Goal: Task Accomplishment & Management: Manage account settings

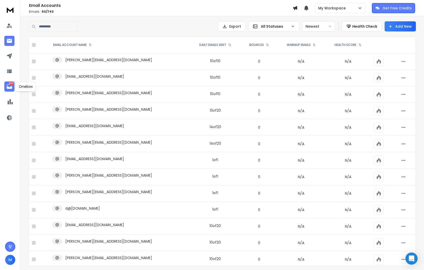
click at [9, 83] on p "8281" at bounding box center [11, 84] width 4 height 4
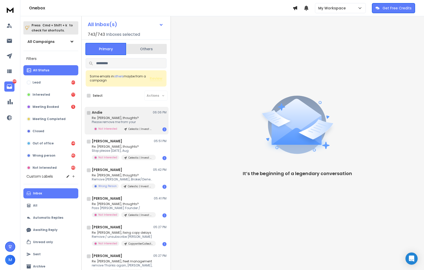
click at [138, 125] on div "Re: [PERSON_NAME], thoughts? Please remove me from your Not Interested Celestic…" at bounding box center [124, 123] width 64 height 15
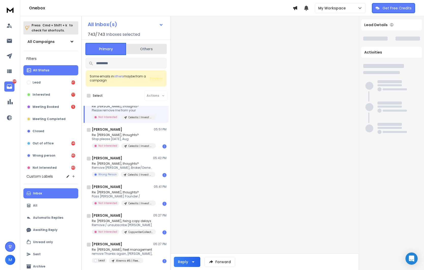
scroll to position [12, 0]
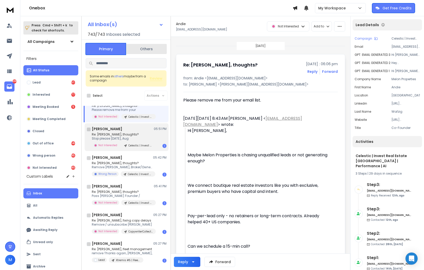
click at [135, 135] on p "Re: [PERSON_NAME], thoughts?" at bounding box center [122, 135] width 61 height 4
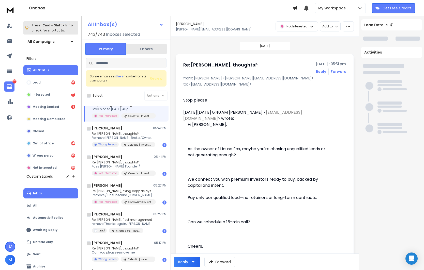
click at [135, 135] on p "Re: [PERSON_NAME], thoughts?" at bounding box center [122, 134] width 61 height 4
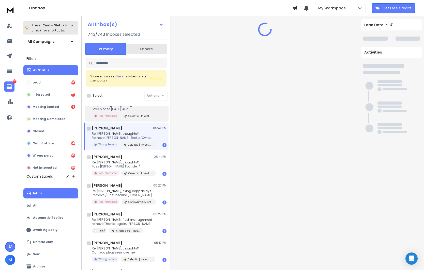
scroll to position [44, 0]
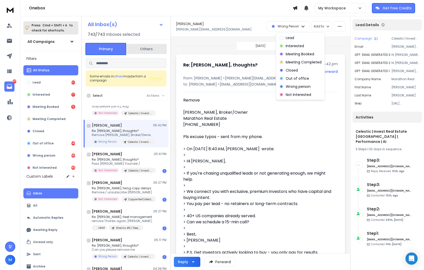
click at [284, 31] on div "Wrong Person" at bounding box center [288, 27] width 42 height 10
click at [289, 96] on p "Not Interested" at bounding box center [298, 94] width 25 height 5
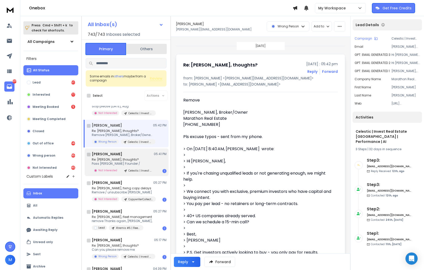
click at [131, 164] on p "Pass [PERSON_NAME] Founder /" at bounding box center [122, 164] width 61 height 4
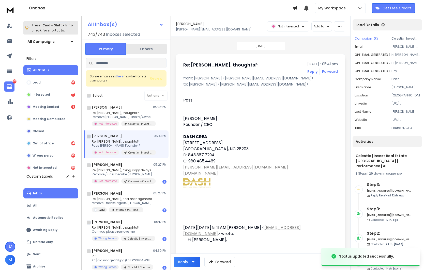
scroll to position [84, 0]
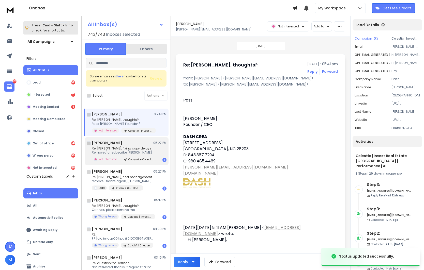
click at [125, 144] on div "[PERSON_NAME] 05:27 PM" at bounding box center [129, 142] width 75 height 5
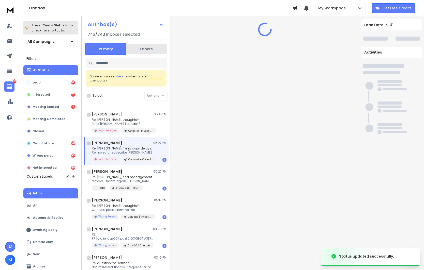
scroll to position [115, 0]
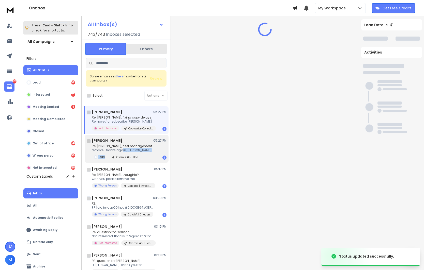
click at [122, 152] on div "Re: [PERSON_NAME], fleet management remove Thanks again, [PERSON_NAME], Lead Xt…" at bounding box center [122, 151] width 60 height 15
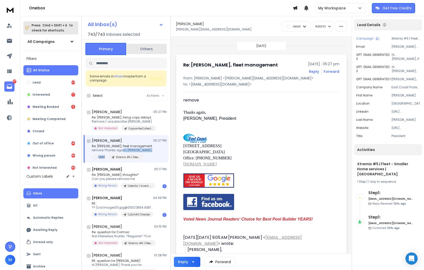
click at [309, 27] on div "Lead" at bounding box center [296, 27] width 28 height 10
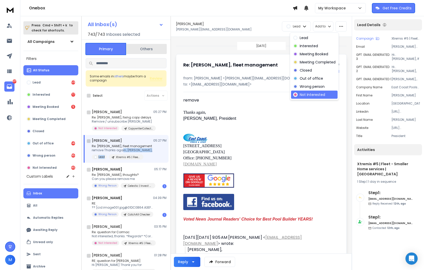
click at [312, 93] on p "Not Interested" at bounding box center [312, 94] width 25 height 5
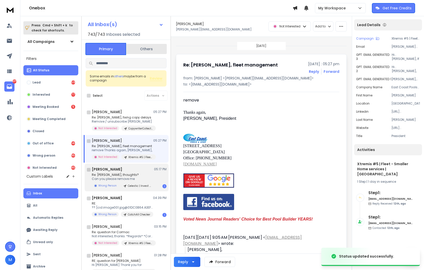
click at [107, 175] on p "Re: [PERSON_NAME], thoughts?" at bounding box center [122, 175] width 61 height 4
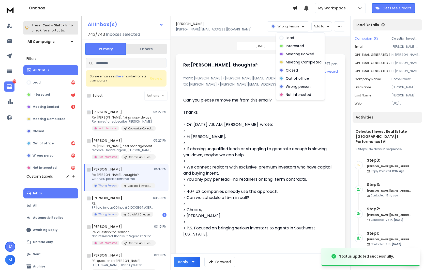
click at [299, 25] on p "Wrong Person" at bounding box center [287, 26] width 21 height 4
click at [297, 98] on div "Not Interested" at bounding box center [300, 95] width 46 height 8
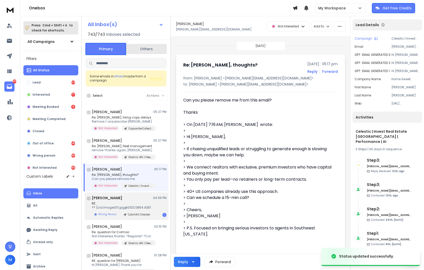
click at [104, 210] on div "RE: ?? [cid:image001.jpg@01DC0B64.A3EF33F0] [PERSON_NAME] Vice Wrong Person Cat…" at bounding box center [122, 209] width 61 height 15
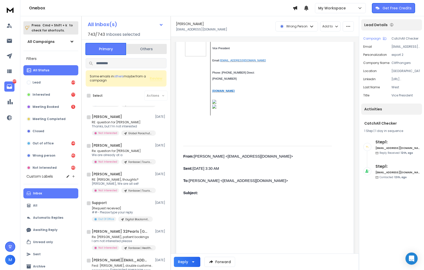
scroll to position [451, 0]
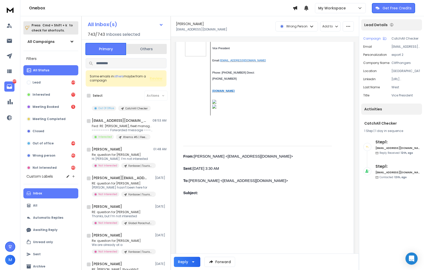
click at [156, 128] on div "Fwd: RE: [PERSON_NAME], fleet management ---------- Forwarded message ---------…" at bounding box center [129, 131] width 75 height 15
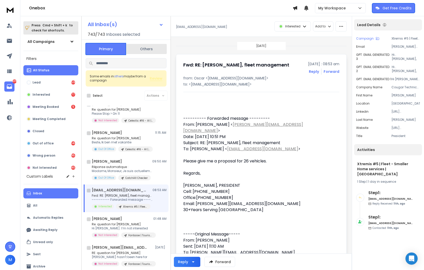
scroll to position [319, 0]
